Goal: Task Accomplishment & Management: Manage account settings

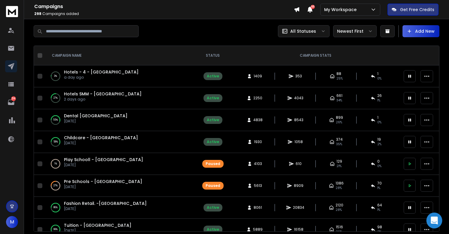
click at [436, 222] on icon "Open Intercom Messenger" at bounding box center [435, 221] width 8 height 8
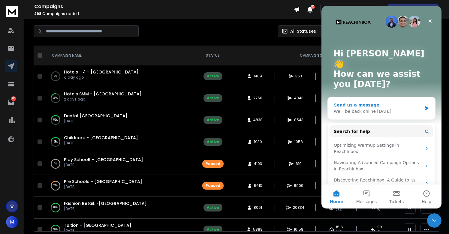
click at [377, 102] on div "Send us a message" at bounding box center [378, 105] width 88 height 6
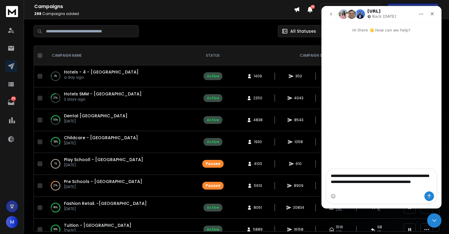
type textarea "**********"
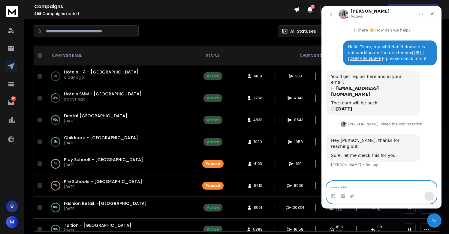
click at [365, 189] on textarea "Message…" at bounding box center [382, 186] width 110 height 10
type textarea "******"
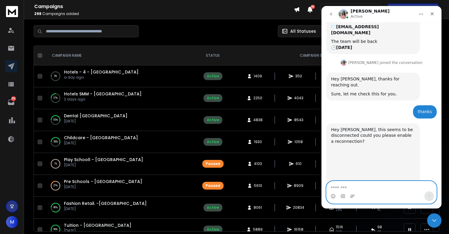
scroll to position [77, 0]
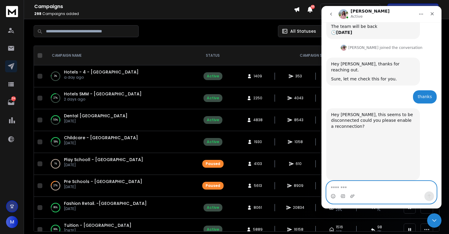
click at [362, 188] on textarea "Message…" at bounding box center [382, 186] width 110 height 10
click at [371, 130] on img "Lakshita says…" at bounding box center [371, 153] width 80 height 47
click at [358, 187] on textarea "Message…" at bounding box center [382, 186] width 110 height 10
type textarea "**********"
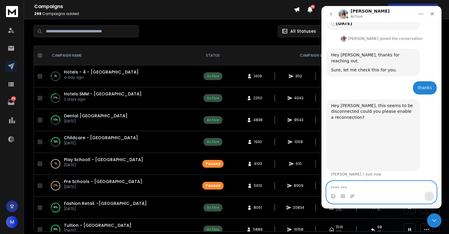
scroll to position [94, 0]
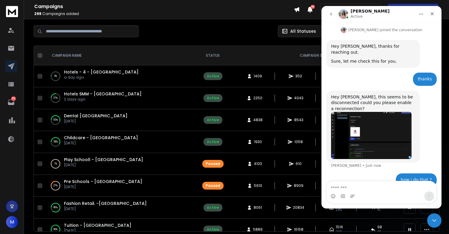
click at [391, 123] on img "Lakshita says…" at bounding box center [371, 135] width 80 height 47
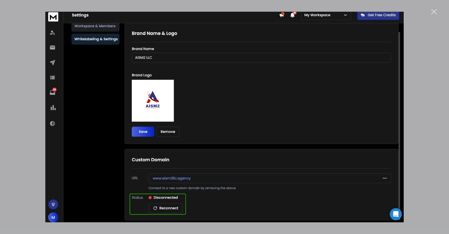
scroll to position [0, 0]
click at [427, 120] on div "Intercom messenger" at bounding box center [224, 117] width 449 height 234
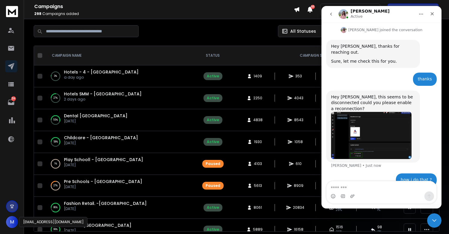
click at [12, 223] on span "M" at bounding box center [12, 222] width 12 height 12
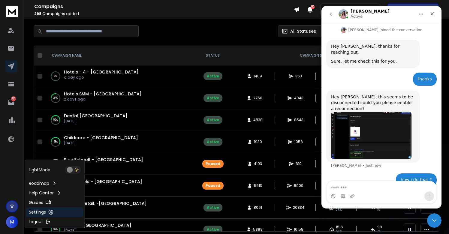
click at [38, 213] on p "Settings" at bounding box center [37, 212] width 17 height 6
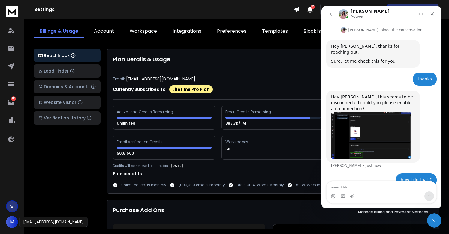
click at [13, 222] on span "M" at bounding box center [12, 222] width 12 height 12
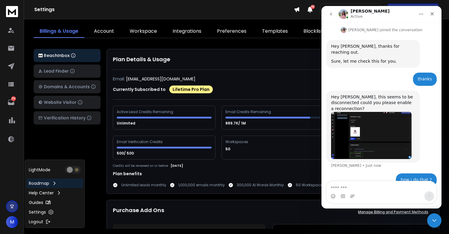
click at [94, 147] on div "ReachInbox Lead Finder Domains & Accounts Website Visitor Verification History …" at bounding box center [237, 136] width 406 height 186
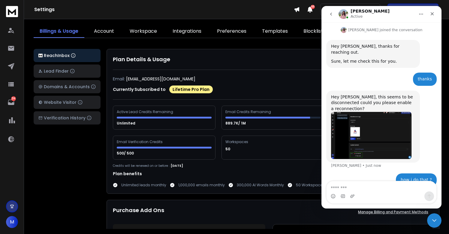
click at [140, 29] on link "Workspace" at bounding box center [143, 31] width 39 height 13
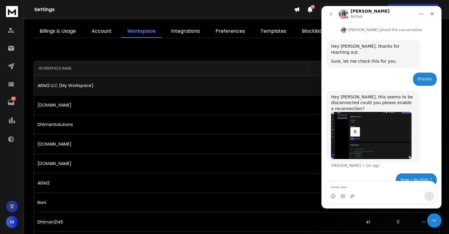
click at [88, 87] on td "AISM2 LLC (My Workspace)" at bounding box center [198, 86] width 328 height 20
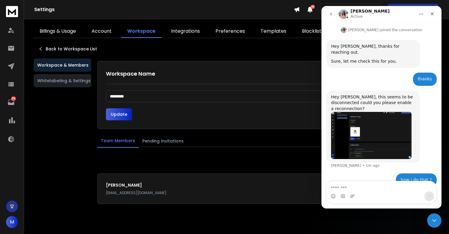
click at [58, 78] on button "Whitelabeling & Settings" at bounding box center [63, 80] width 58 height 13
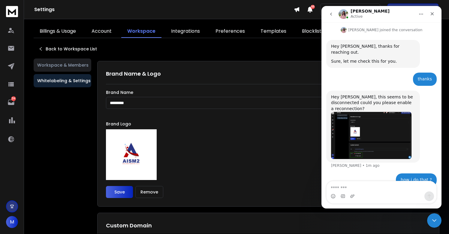
scroll to position [64, 0]
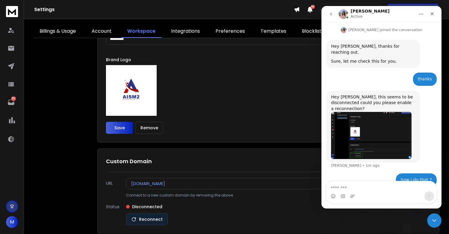
click at [150, 220] on button "Reconnect" at bounding box center [147, 219] width 42 height 12
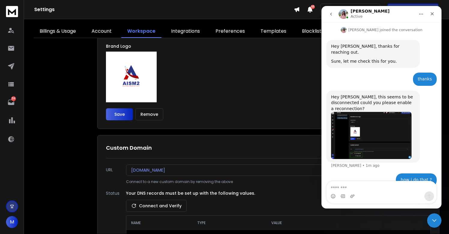
scroll to position [96, 0]
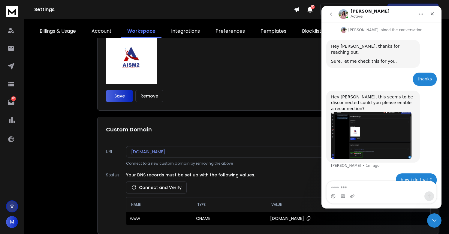
click at [431, 216] on div "Close Intercom Messenger" at bounding box center [434, 220] width 14 height 14
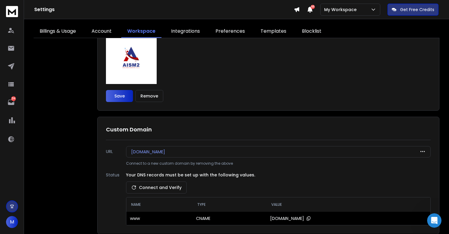
scroll to position [6, 0]
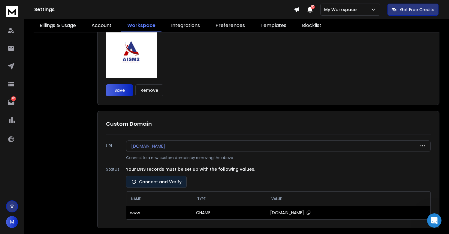
click at [159, 183] on button "Connect and Verify" at bounding box center [156, 182] width 61 height 12
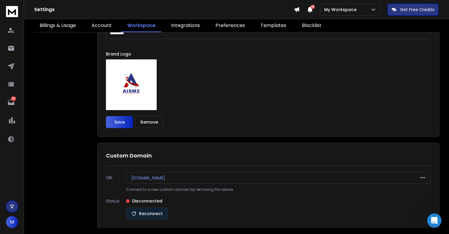
click at [138, 215] on button "Reconnect" at bounding box center [147, 214] width 42 height 12
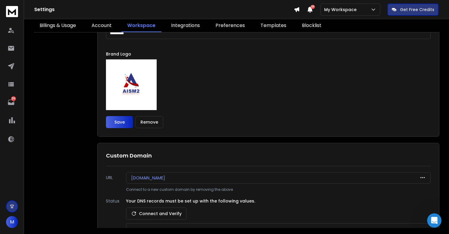
scroll to position [96, 0]
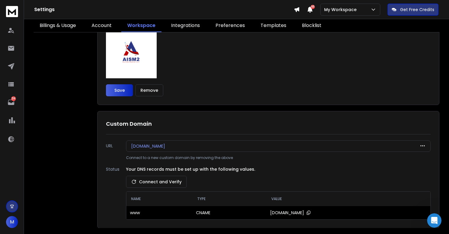
click at [437, 221] on icon "Open Intercom Messenger" at bounding box center [435, 221] width 10 height 10
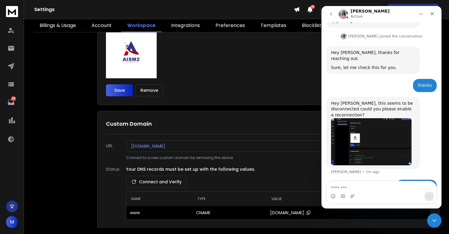
scroll to position [94, 0]
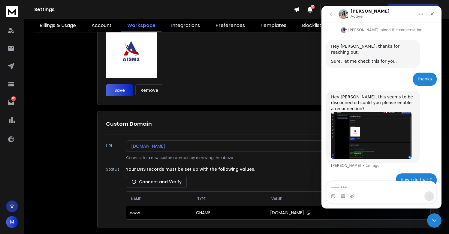
click at [371, 191] on textarea "Message…" at bounding box center [382, 186] width 110 height 10
type textarea "**********"
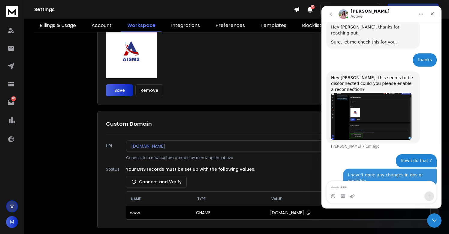
scroll to position [114, 0]
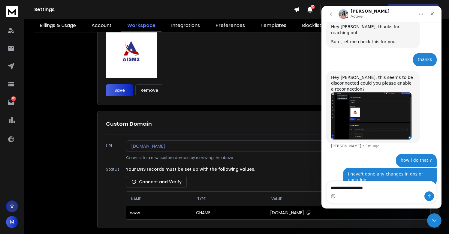
type textarea "**********"
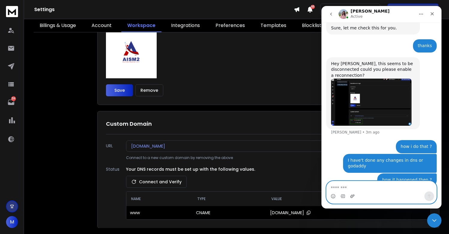
click at [351, 196] on icon "Upload attachment" at bounding box center [352, 196] width 5 height 5
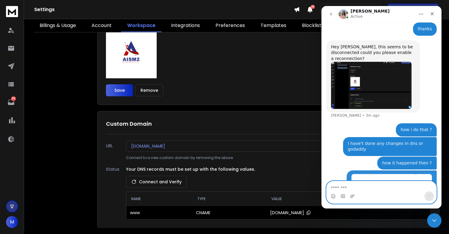
scroll to position [166, 0]
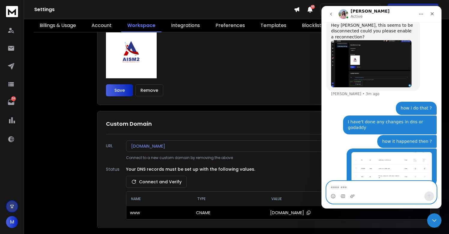
click at [356, 186] on textarea "Message…" at bounding box center [382, 186] width 110 height 10
type textarea "**********"
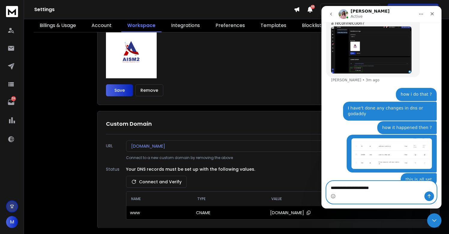
type textarea "**********"
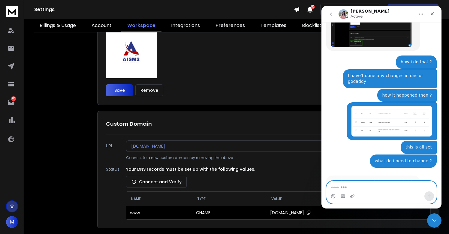
scroll to position [217, 0]
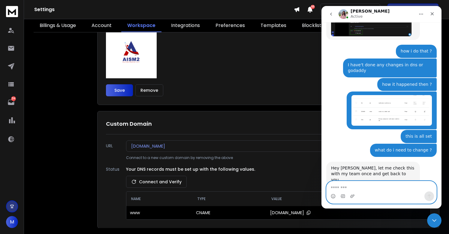
click at [372, 189] on textarea "Message…" at bounding box center [382, 186] width 110 height 10
type textarea "******"
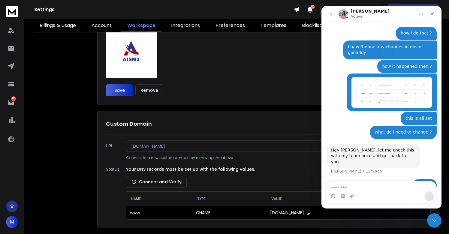
click at [436, 218] on icon "Close Intercom Messenger" at bounding box center [434, 220] width 7 height 7
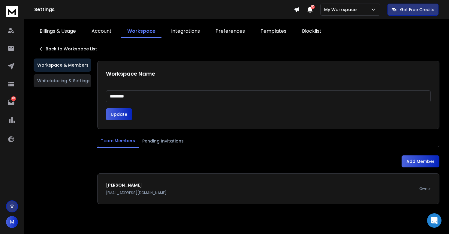
click at [58, 80] on button "Whitelabeling & Settings" at bounding box center [63, 80] width 58 height 13
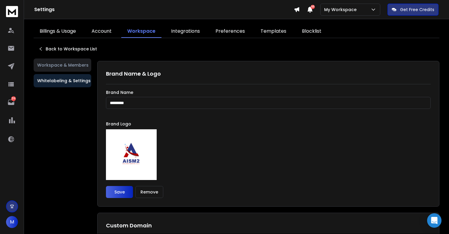
scroll to position [64, 0]
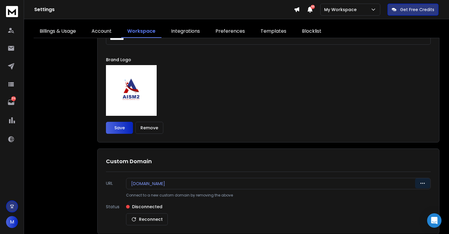
click at [423, 183] on icon at bounding box center [423, 183] width 5 height 1
click at [405, 204] on p "Refresh status" at bounding box center [405, 206] width 30 height 6
click at [154, 220] on button "Reconnect" at bounding box center [147, 219] width 42 height 12
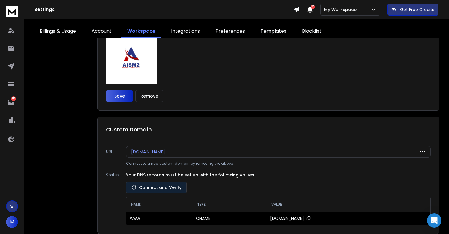
click at [165, 184] on button "Connect and Verify" at bounding box center [156, 188] width 61 height 12
